Goal: Task Accomplishment & Management: Manage account settings

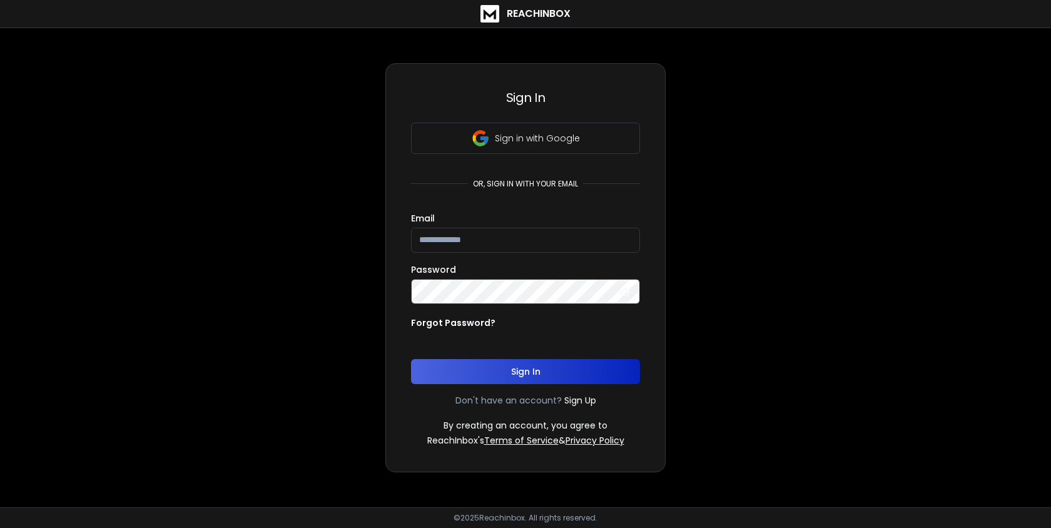
type input "**********"
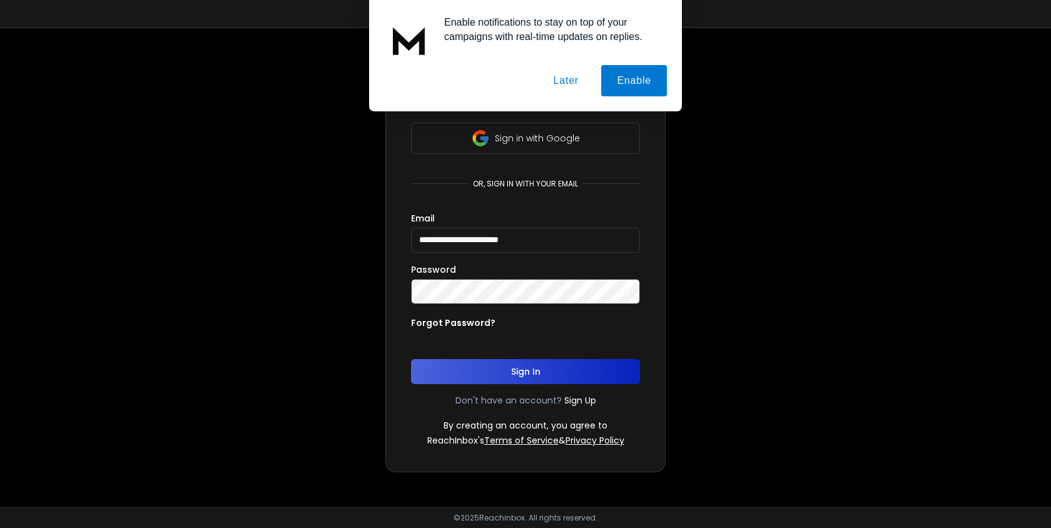
click at [549, 372] on button "Sign In" at bounding box center [525, 371] width 229 height 25
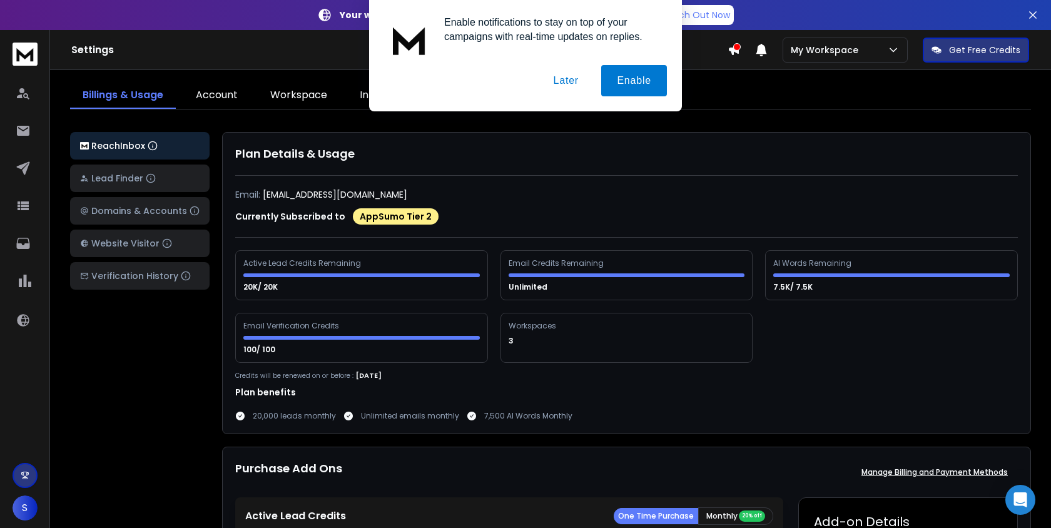
click at [561, 83] on button "Later" at bounding box center [565, 80] width 56 height 31
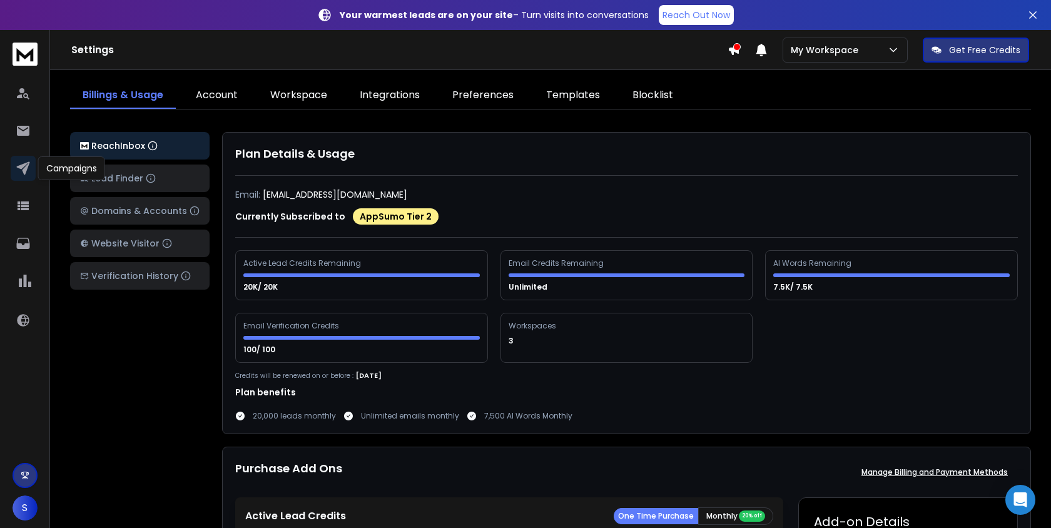
click at [26, 173] on icon at bounding box center [23, 168] width 15 height 15
